Goal: Task Accomplishment & Management: Manage account settings

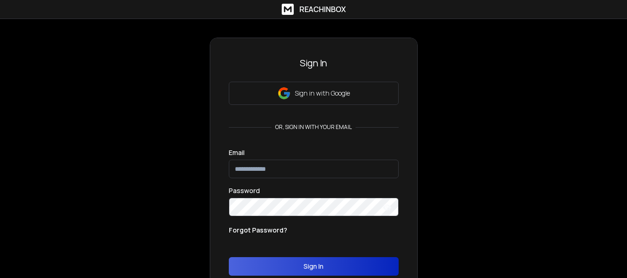
click at [274, 166] on input "email" at bounding box center [314, 169] width 170 height 19
paste input "**********"
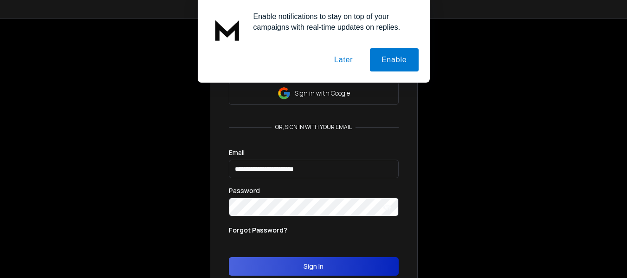
type input "**********"
click at [229, 257] on button "Sign In" at bounding box center [314, 266] width 170 height 19
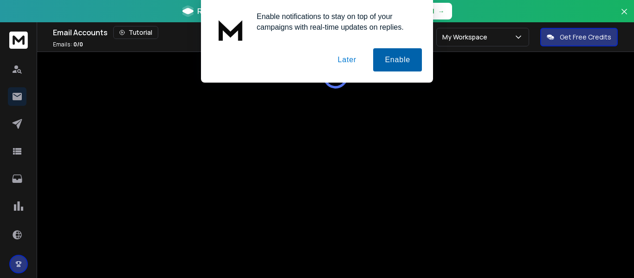
click at [406, 52] on button "Enable" at bounding box center [397, 59] width 49 height 23
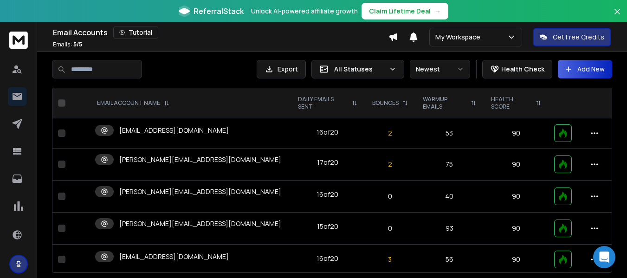
click at [627, 121] on html "ReferralStack Unlock AI-powered affiliate growth Lifetime Deals available! Clai…" at bounding box center [313, 138] width 627 height 278
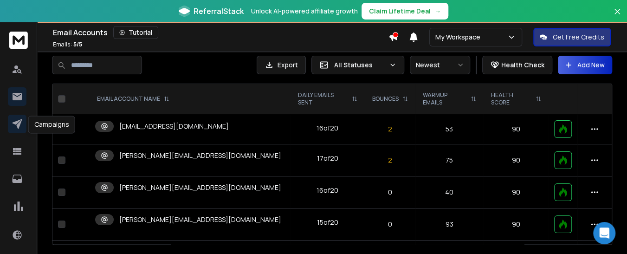
click at [18, 125] on icon at bounding box center [17, 124] width 10 height 10
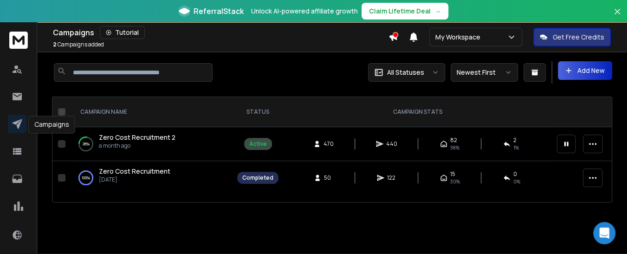
click at [601, 69] on button "Add New" at bounding box center [585, 70] width 54 height 19
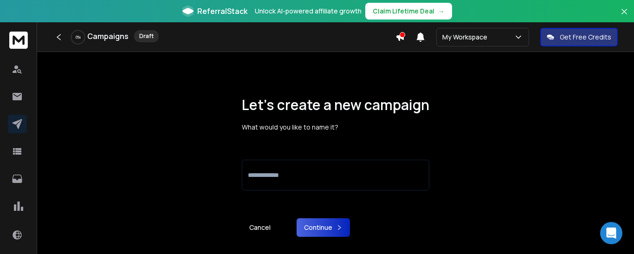
click at [329, 171] on input at bounding box center [335, 175] width 187 height 31
type input "**********"
click at [321, 231] on button "Continue" at bounding box center [322, 227] width 53 height 19
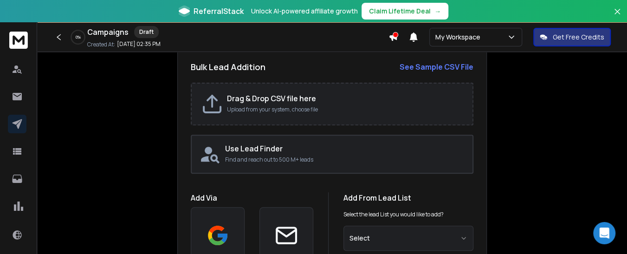
scroll to position [116, 0]
click at [416, 68] on strong "See Sample CSV File" at bounding box center [437, 68] width 74 height 10
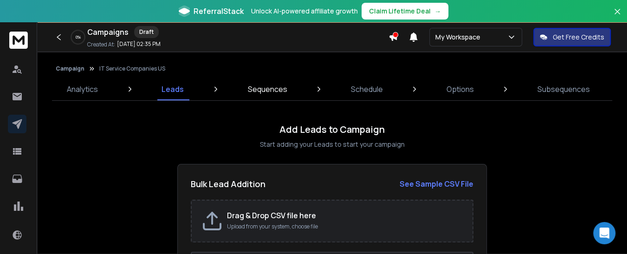
click at [259, 86] on p "Sequences" at bounding box center [266, 89] width 39 height 11
click at [275, 88] on p "Sequences" at bounding box center [266, 89] width 39 height 11
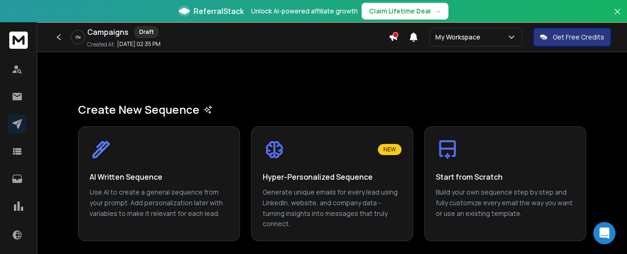
scroll to position [78, 0]
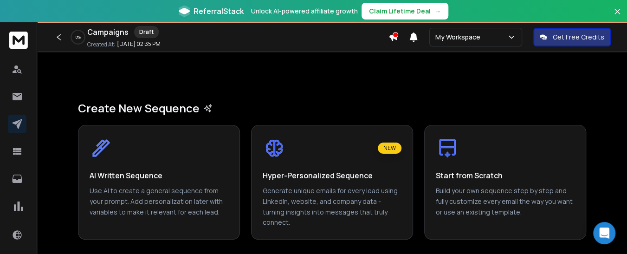
click at [482, 175] on h3 "Start from Scratch" at bounding box center [469, 175] width 67 height 9
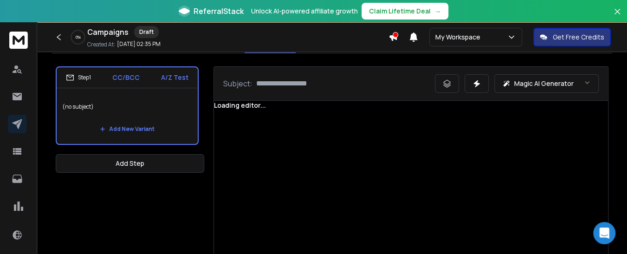
scroll to position [54, 0]
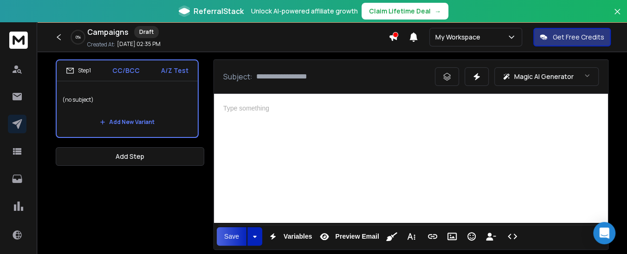
click at [312, 112] on div at bounding box center [411, 158] width 394 height 129
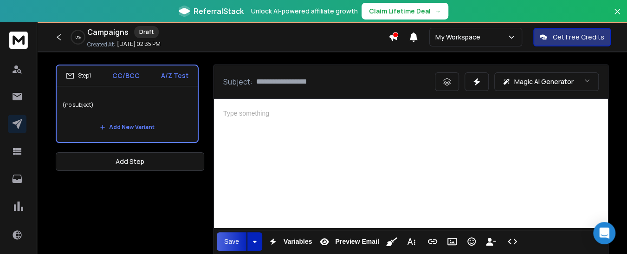
scroll to position [0, 0]
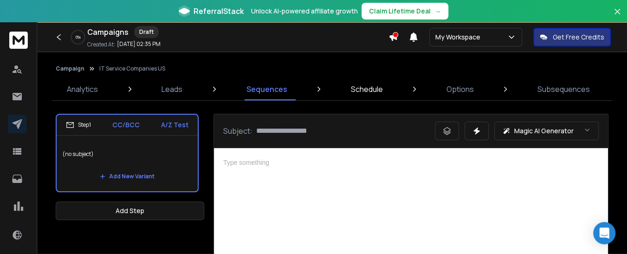
click at [361, 92] on p "Schedule" at bounding box center [366, 89] width 32 height 11
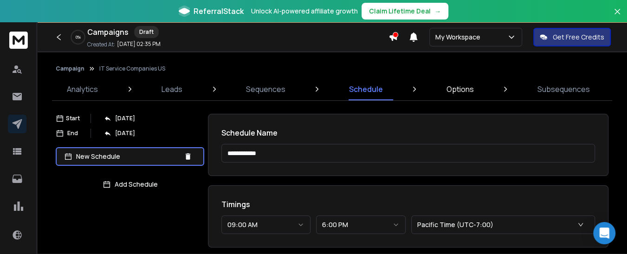
click at [449, 89] on p "Options" at bounding box center [459, 89] width 27 height 11
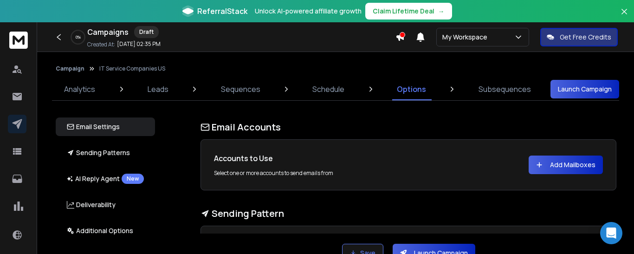
click at [585, 167] on button "Add Mailboxes" at bounding box center [565, 164] width 74 height 19
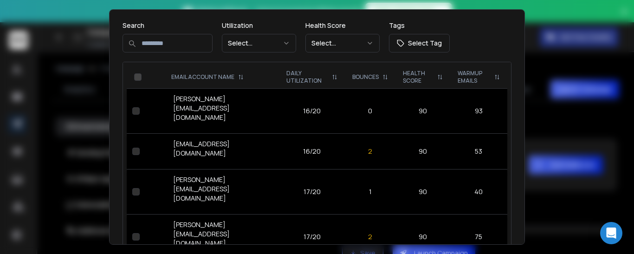
scroll to position [57, 0]
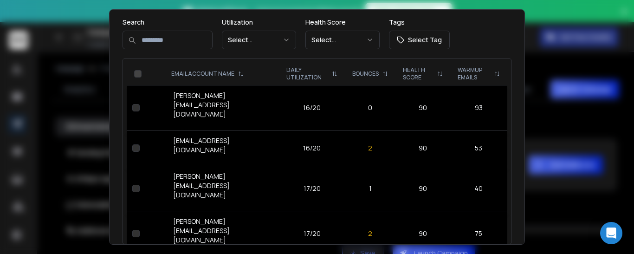
click at [135, 77] on th at bounding box center [145, 74] width 37 height 22
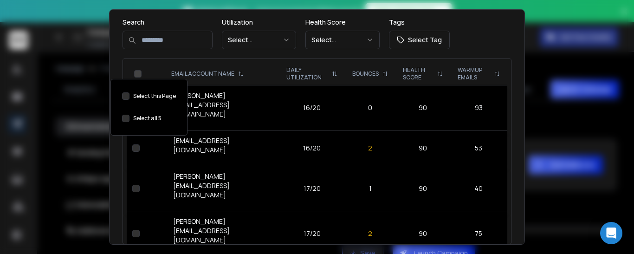
click at [136, 76] on button "Select this Page" at bounding box center [137, 73] width 7 height 7
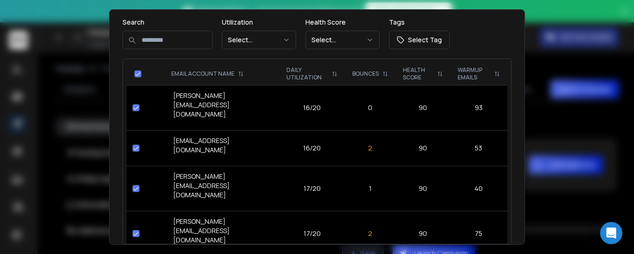
scroll to position [92, 0]
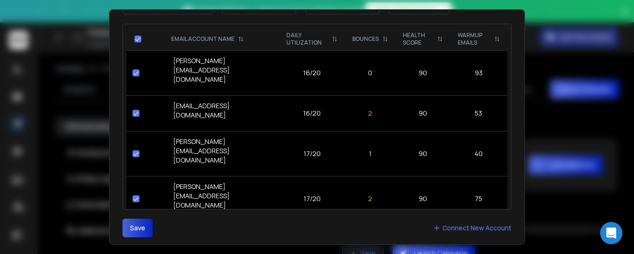
click at [141, 224] on button "Save" at bounding box center [137, 228] width 30 height 19
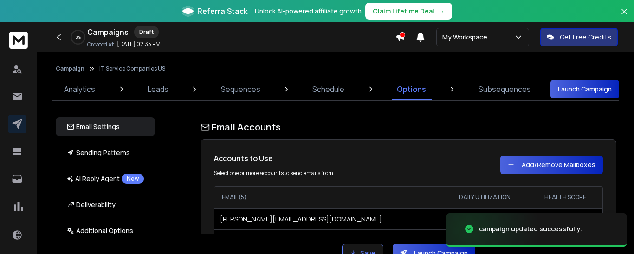
click at [630, 98] on div "Campaign IT Service Companies US Analytics Leads Sequences Schedule Options Sub…" at bounding box center [335, 89] width 597 height 75
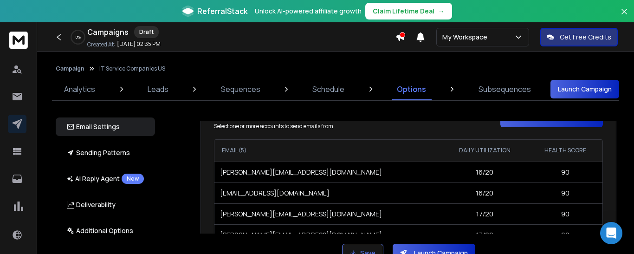
scroll to position [46, 0]
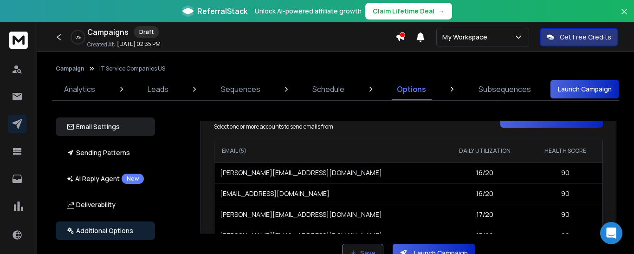
click at [85, 230] on p "Additional Options" at bounding box center [100, 230] width 66 height 9
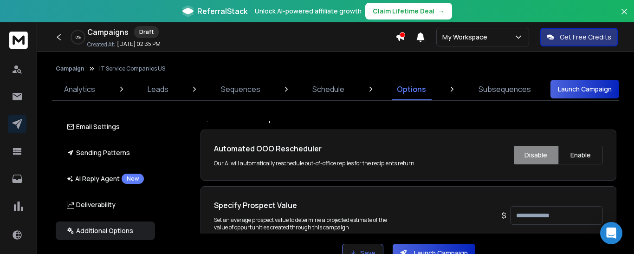
scroll to position [1611, 0]
click at [608, 168] on div "Automated OOO Rescheduler Our AI will automatically reschedule out-of-office re…" at bounding box center [408, 154] width 416 height 51
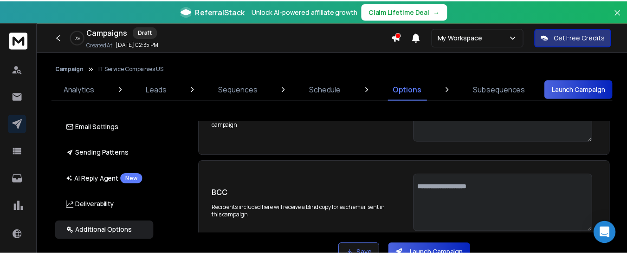
scroll to position [1885, 0]
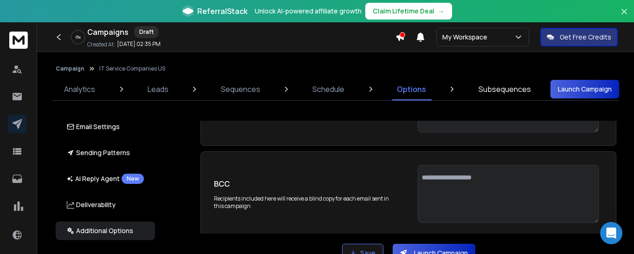
click at [510, 86] on p "Subsequences" at bounding box center [504, 89] width 52 height 11
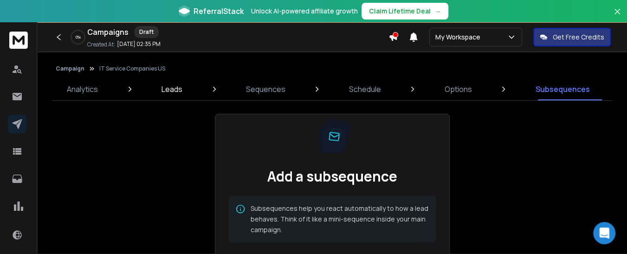
click at [182, 85] on p "Leads" at bounding box center [171, 89] width 21 height 11
click at [180, 94] on p "Leads" at bounding box center [171, 89] width 21 height 11
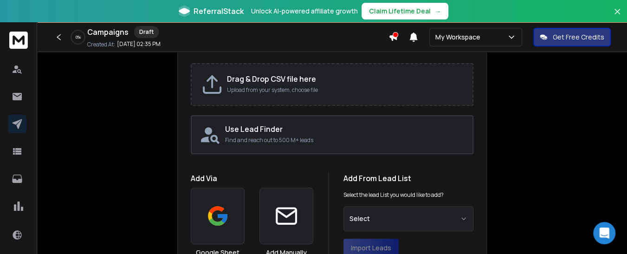
scroll to position [135, 0]
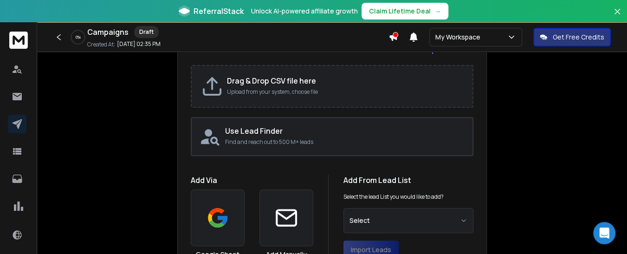
drag, startPoint x: 436, startPoint y: 127, endPoint x: 268, endPoint y: 43, distance: 188.2
click at [268, 43] on div "0 % Campaigns Draft Created At: [DATE] 02:35 PM My Workspace Get Free Credits C…" at bounding box center [313, 88] width 627 height 400
click at [509, 132] on div "Add Leads to Campaign Start adding your Leads to start your campaign Bulk Lead …" at bounding box center [332, 126] width 553 height 295
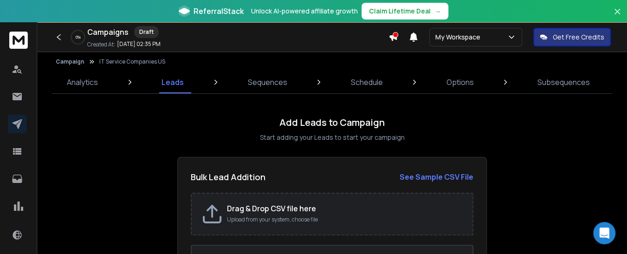
scroll to position [0, 0]
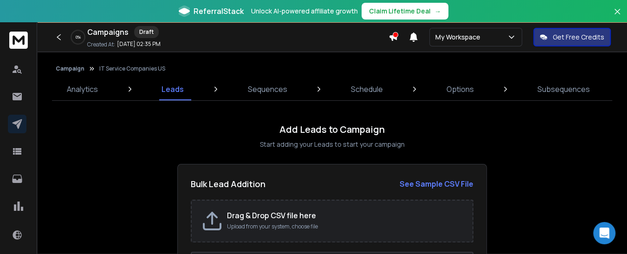
click at [208, 133] on div "Add Leads to Campaign Start adding your Leads to start your campaign" at bounding box center [331, 136] width 309 height 26
click at [89, 85] on p "Analytics" at bounding box center [82, 89] width 31 height 11
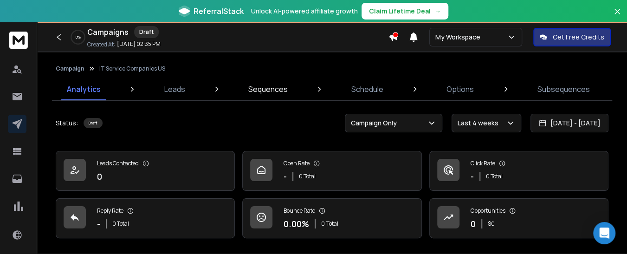
click at [261, 87] on p "Sequences" at bounding box center [267, 89] width 39 height 11
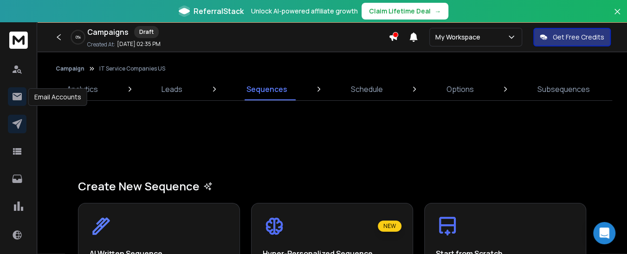
click at [15, 98] on icon at bounding box center [17, 96] width 9 height 7
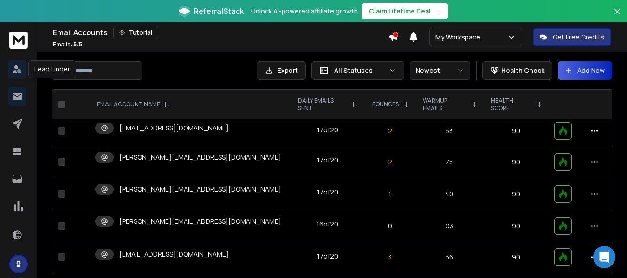
click at [19, 76] on link at bounding box center [17, 69] width 19 height 19
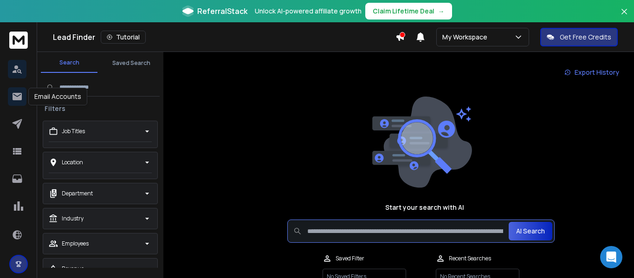
click at [20, 92] on icon at bounding box center [17, 96] width 11 height 11
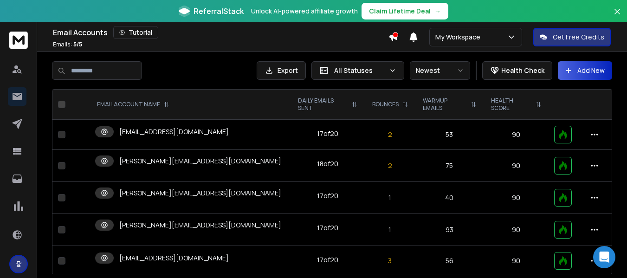
scroll to position [6, 0]
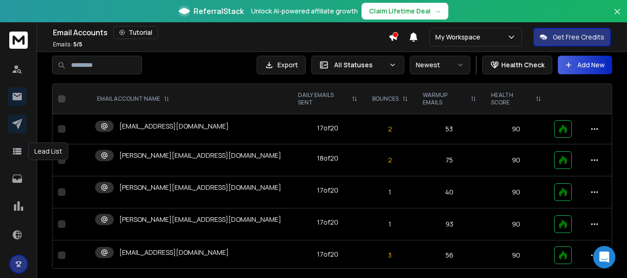
click at [19, 132] on link at bounding box center [17, 124] width 19 height 19
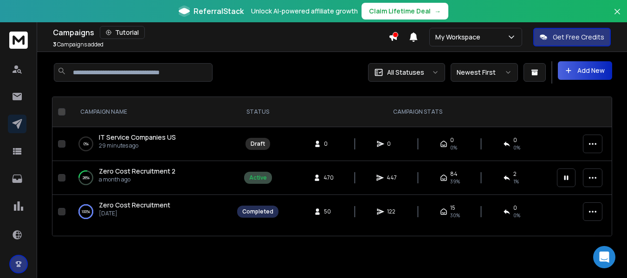
click at [160, 174] on span "Zero Cost Recruitment 2" at bounding box center [137, 171] width 77 height 9
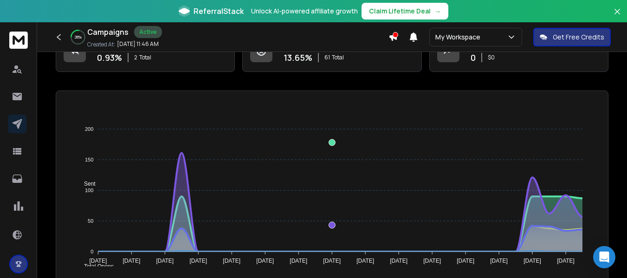
scroll to position [181, 0]
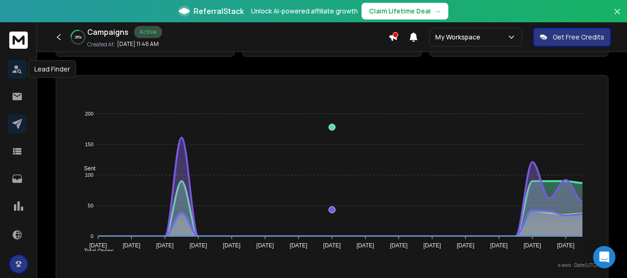
click at [17, 64] on icon at bounding box center [17, 69] width 11 height 11
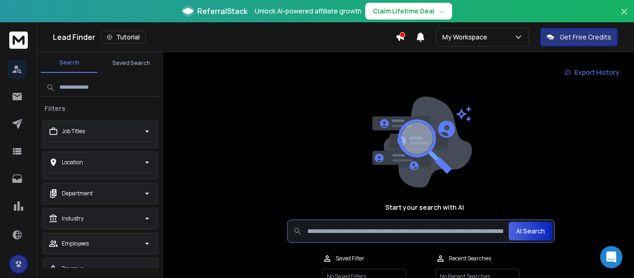
click at [142, 132] on icon at bounding box center [146, 131] width 9 height 9
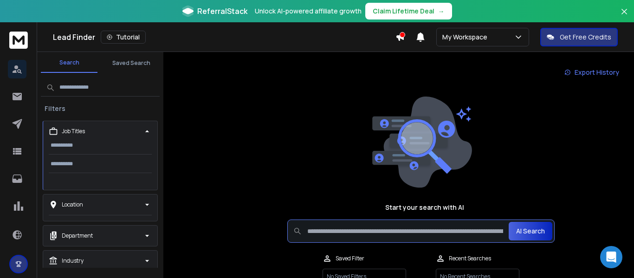
click at [145, 131] on icon at bounding box center [147, 131] width 4 height 2
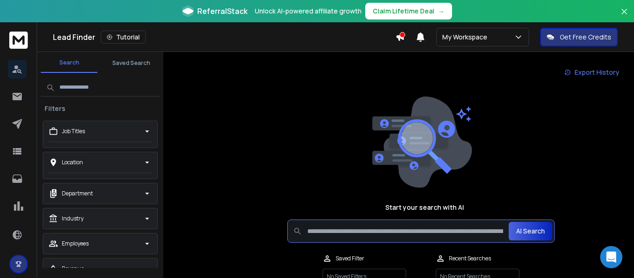
click at [131, 63] on button "Saved Search" at bounding box center [131, 63] width 57 height 19
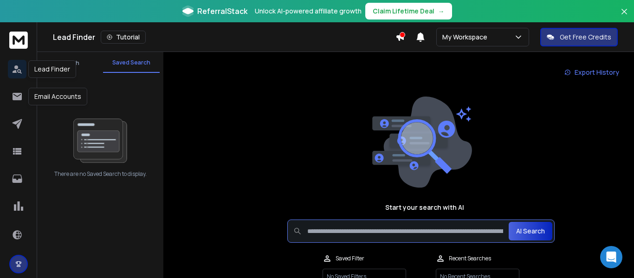
click at [22, 109] on div at bounding box center [18, 98] width 21 height 22
click at [16, 96] on icon at bounding box center [17, 96] width 11 height 11
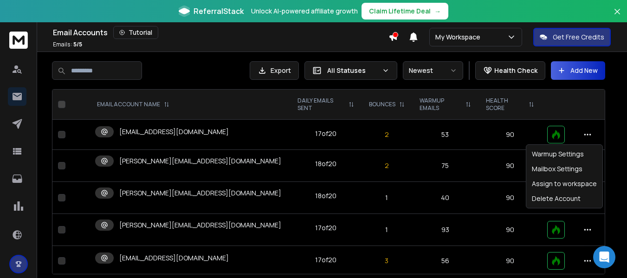
click at [592, 135] on button at bounding box center [587, 135] width 23 height 16
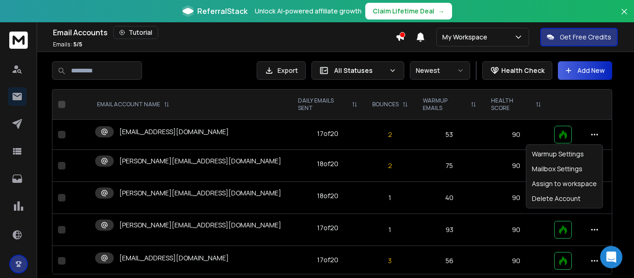
click at [26, 152] on div at bounding box center [18, 153] width 21 height 22
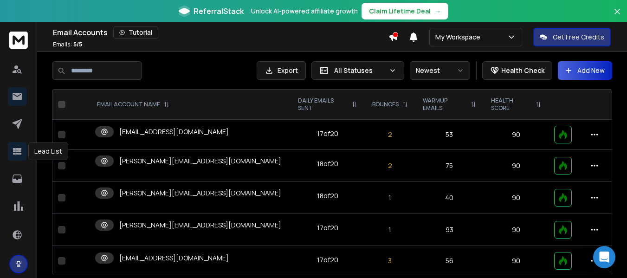
click at [25, 151] on link at bounding box center [17, 151] width 19 height 19
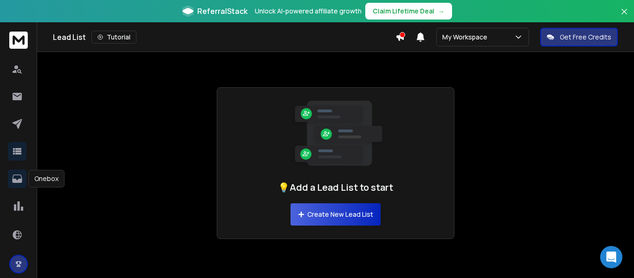
click at [19, 184] on link at bounding box center [17, 178] width 19 height 19
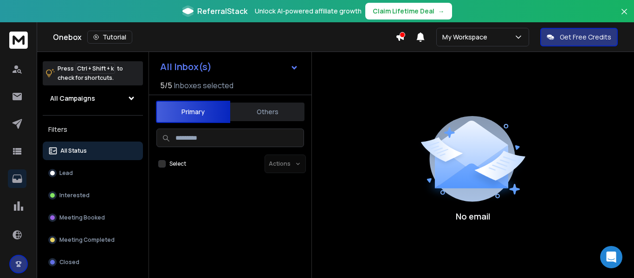
drag, startPoint x: 145, startPoint y: 137, endPoint x: 145, endPoint y: 159, distance: 21.8
click at [145, 159] on div "Press Ctrl + Shift + k to check for shortcuts. All Campaigns All Campaigns Filt…" at bounding box center [92, 191] width 111 height 278
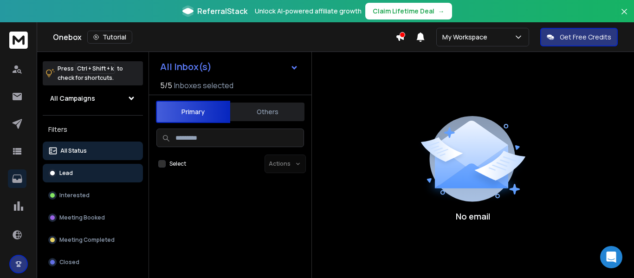
click at [102, 168] on button "Lead" at bounding box center [93, 173] width 100 height 19
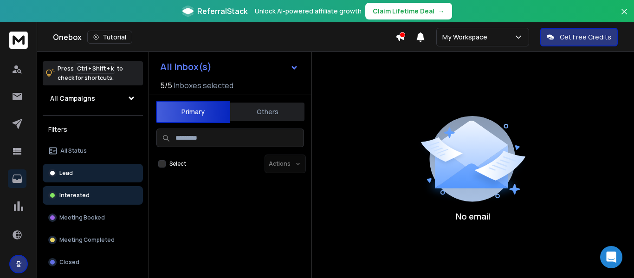
click at [97, 190] on button "Interested" at bounding box center [93, 195] width 100 height 19
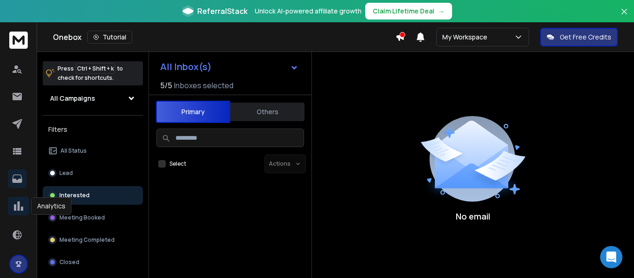
click at [13, 202] on icon at bounding box center [19, 206] width 14 height 14
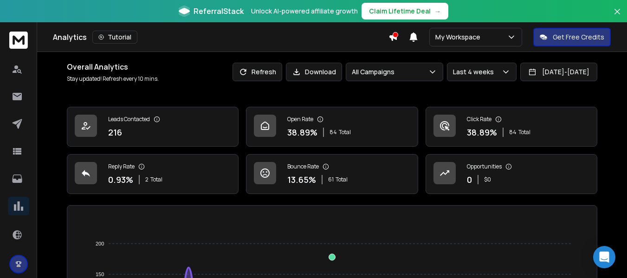
click at [200, 132] on link "Leads Contacted 216" at bounding box center [153, 127] width 172 height 40
click at [396, 73] on div "All Campaigns" at bounding box center [394, 71] width 85 height 9
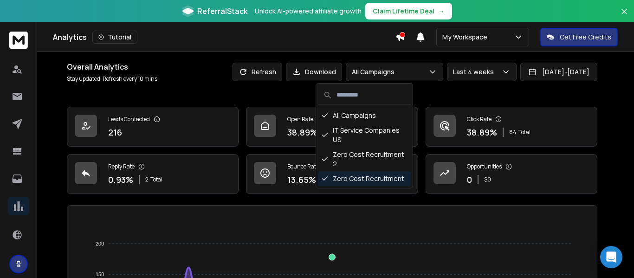
click at [381, 171] on div "Zero Cost Recruitment" at bounding box center [364, 178] width 93 height 15
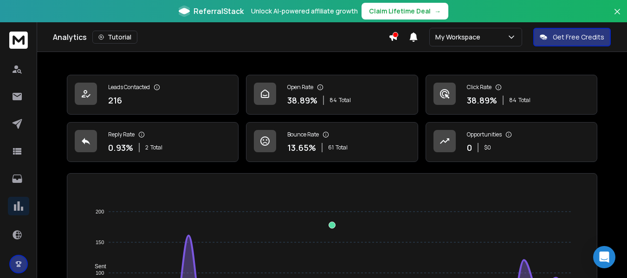
scroll to position [19, 0]
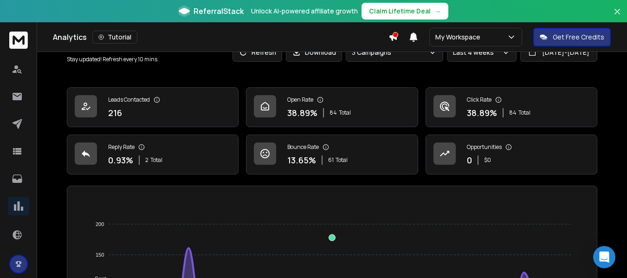
click at [197, 159] on link "Reply Rate 0.93 % 2 Total" at bounding box center [153, 155] width 172 height 40
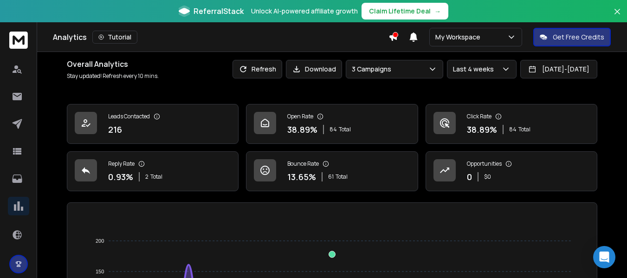
scroll to position [0, 0]
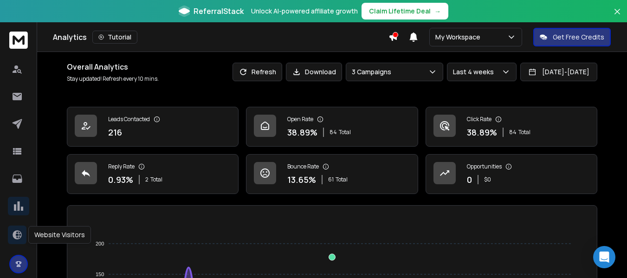
click at [17, 232] on icon at bounding box center [17, 234] width 11 height 11
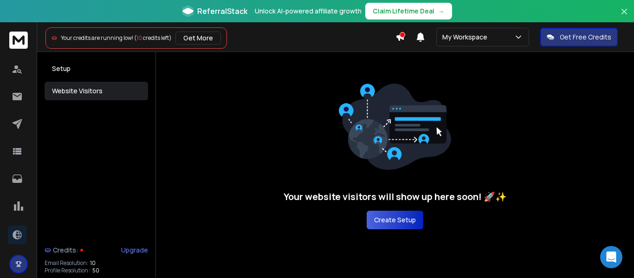
click at [127, 34] on span "Your credits are running low!" at bounding box center [97, 38] width 72 height 8
click at [114, 87] on button "Website Visitors" at bounding box center [96, 91] width 103 height 19
click at [413, 219] on button "Create Setup" at bounding box center [395, 220] width 57 height 19
click at [11, 76] on link at bounding box center [17, 69] width 19 height 19
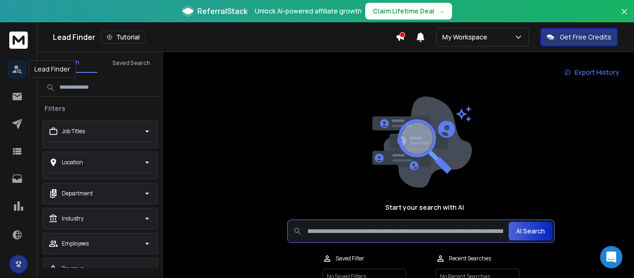
click at [19, 75] on link at bounding box center [17, 69] width 19 height 19
click at [24, 119] on link at bounding box center [17, 124] width 19 height 19
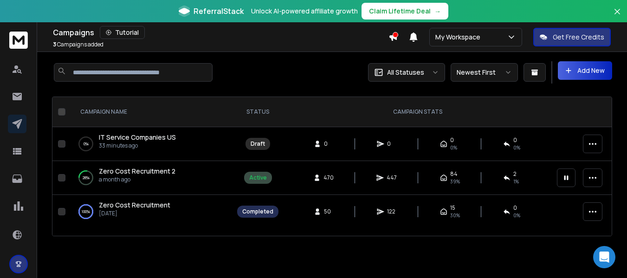
click at [159, 135] on span "IT Service Companies US" at bounding box center [137, 137] width 77 height 9
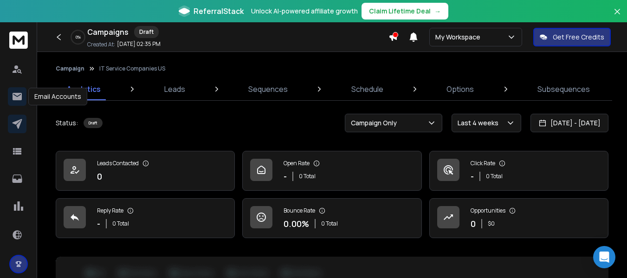
click at [18, 97] on icon at bounding box center [17, 96] width 9 height 7
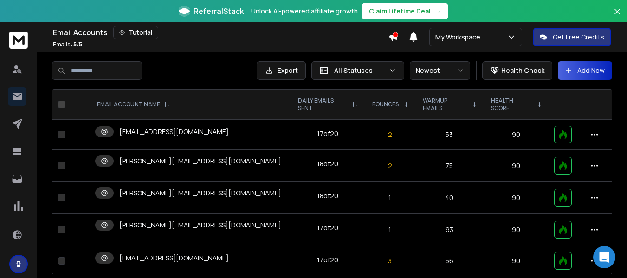
scroll to position [6, 0]
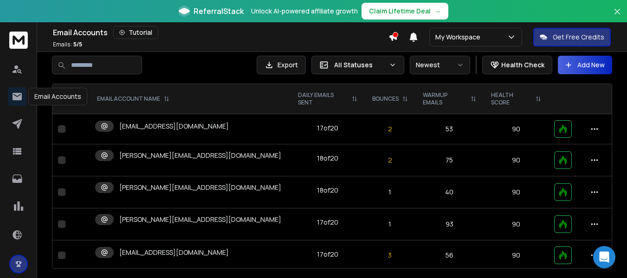
click at [20, 103] on link at bounding box center [17, 96] width 19 height 19
click at [22, 130] on link at bounding box center [17, 124] width 19 height 19
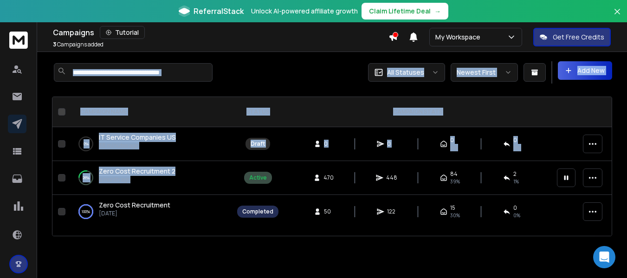
drag, startPoint x: 167, startPoint y: 141, endPoint x: 140, endPoint y: 181, distance: 47.9
click at [140, 181] on div "ReferralStack Unlock AI-powered affiliate growth Lifetime Deals available! Clai…" at bounding box center [313, 139] width 627 height 278
click at [140, 181] on p "a month ago" at bounding box center [137, 179] width 77 height 7
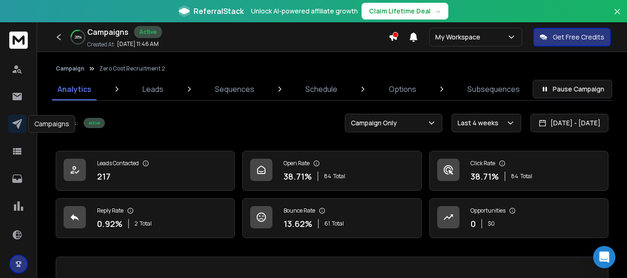
click at [17, 125] on icon at bounding box center [17, 124] width 10 height 10
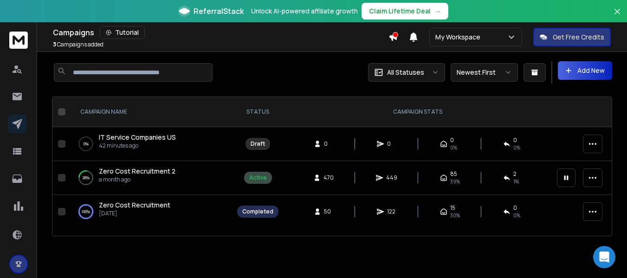
click at [143, 136] on span "IT Service Companies US" at bounding box center [137, 137] width 77 height 9
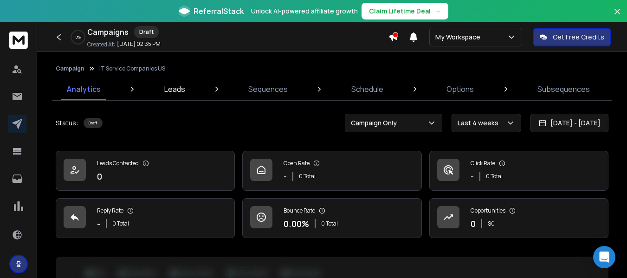
click at [180, 87] on p "Leads" at bounding box center [174, 89] width 21 height 11
